Goal: Task Accomplishment & Management: Use online tool/utility

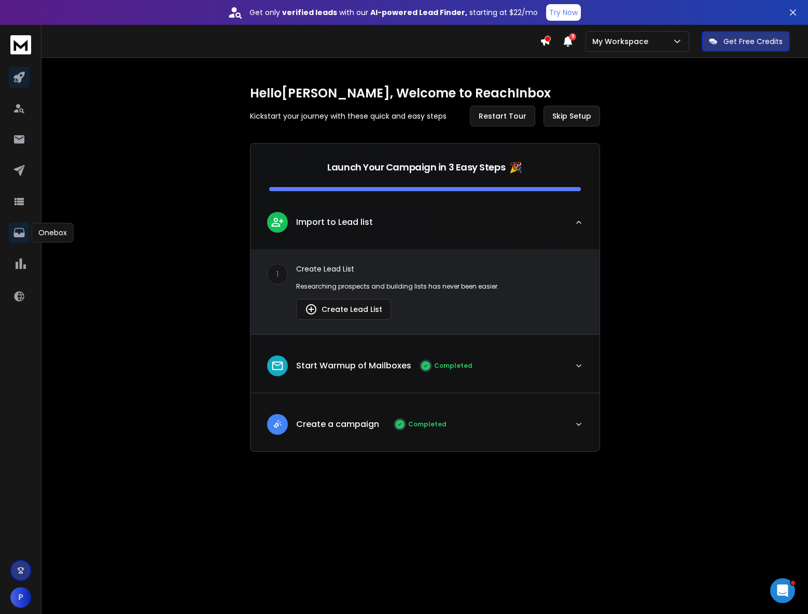
click at [16, 233] on icon at bounding box center [18, 232] width 11 height 9
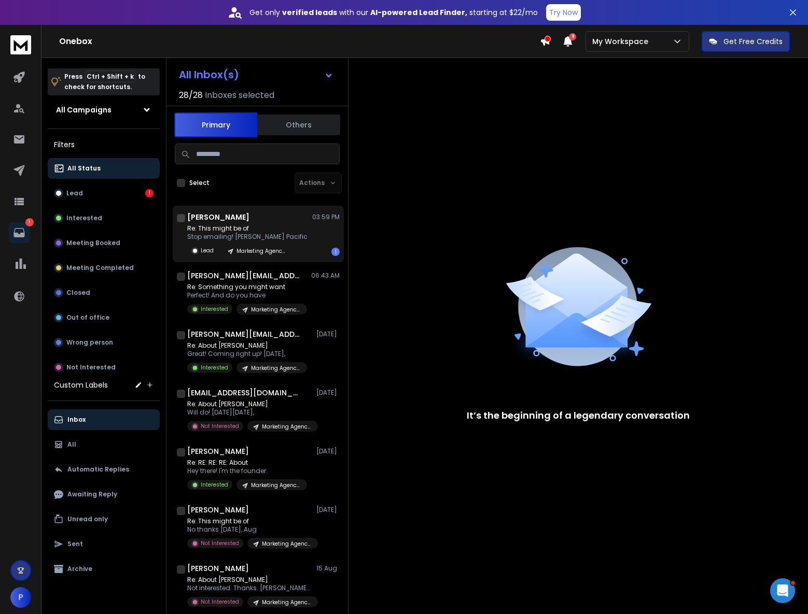
click at [234, 226] on p "Re: This might be of" at bounding box center [247, 229] width 120 height 8
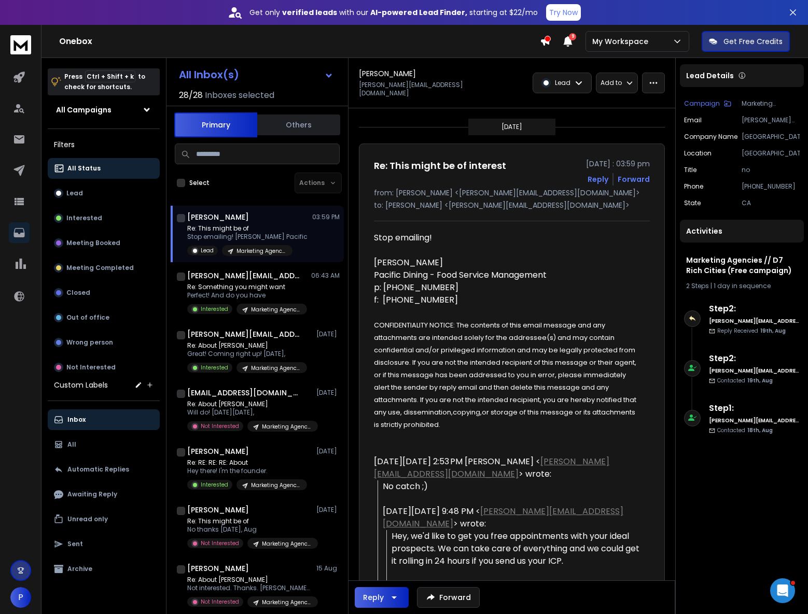
click at [561, 80] on p "Lead" at bounding box center [563, 83] width 16 height 8
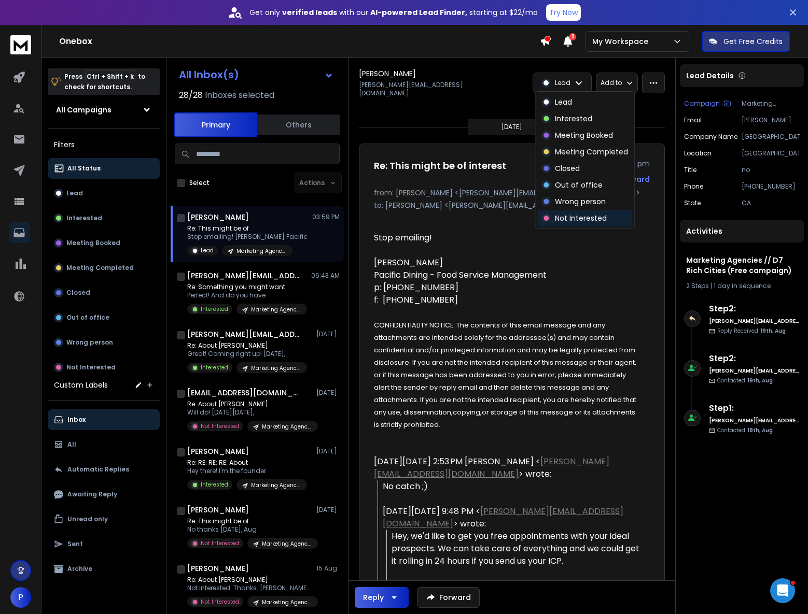
click at [578, 215] on p "Not Interested" at bounding box center [581, 218] width 52 height 10
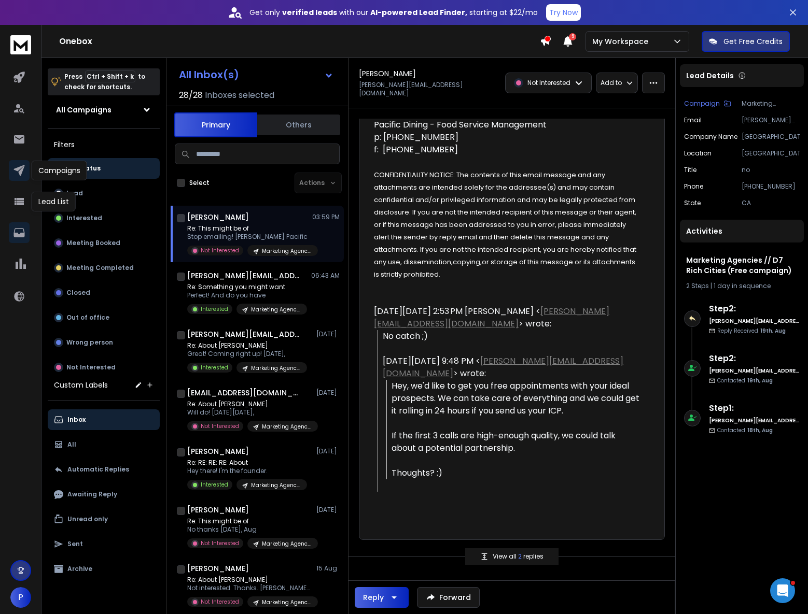
click at [9, 167] on link at bounding box center [19, 170] width 21 height 21
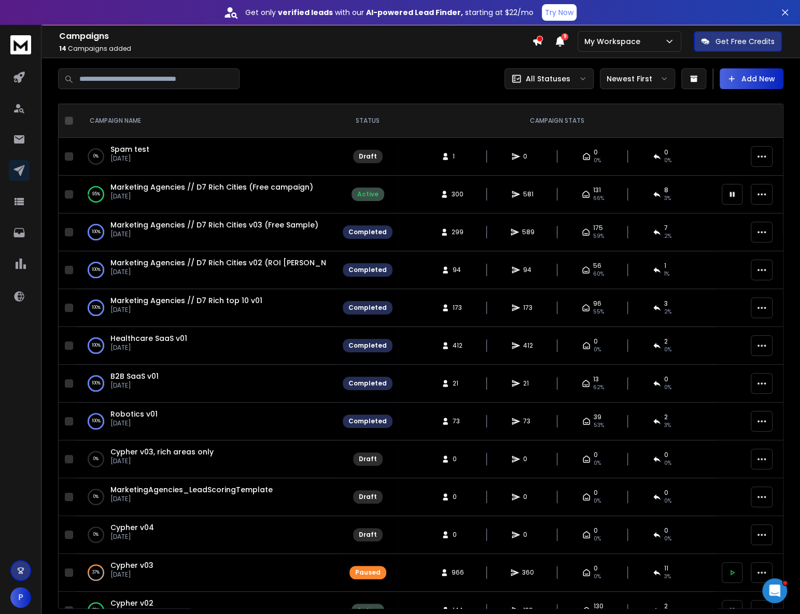
click at [153, 222] on span "Marketing Agencies // D7 Rich Cities v03 (Free Sample)" at bounding box center [214, 225] width 208 height 10
